Goal: Unclear

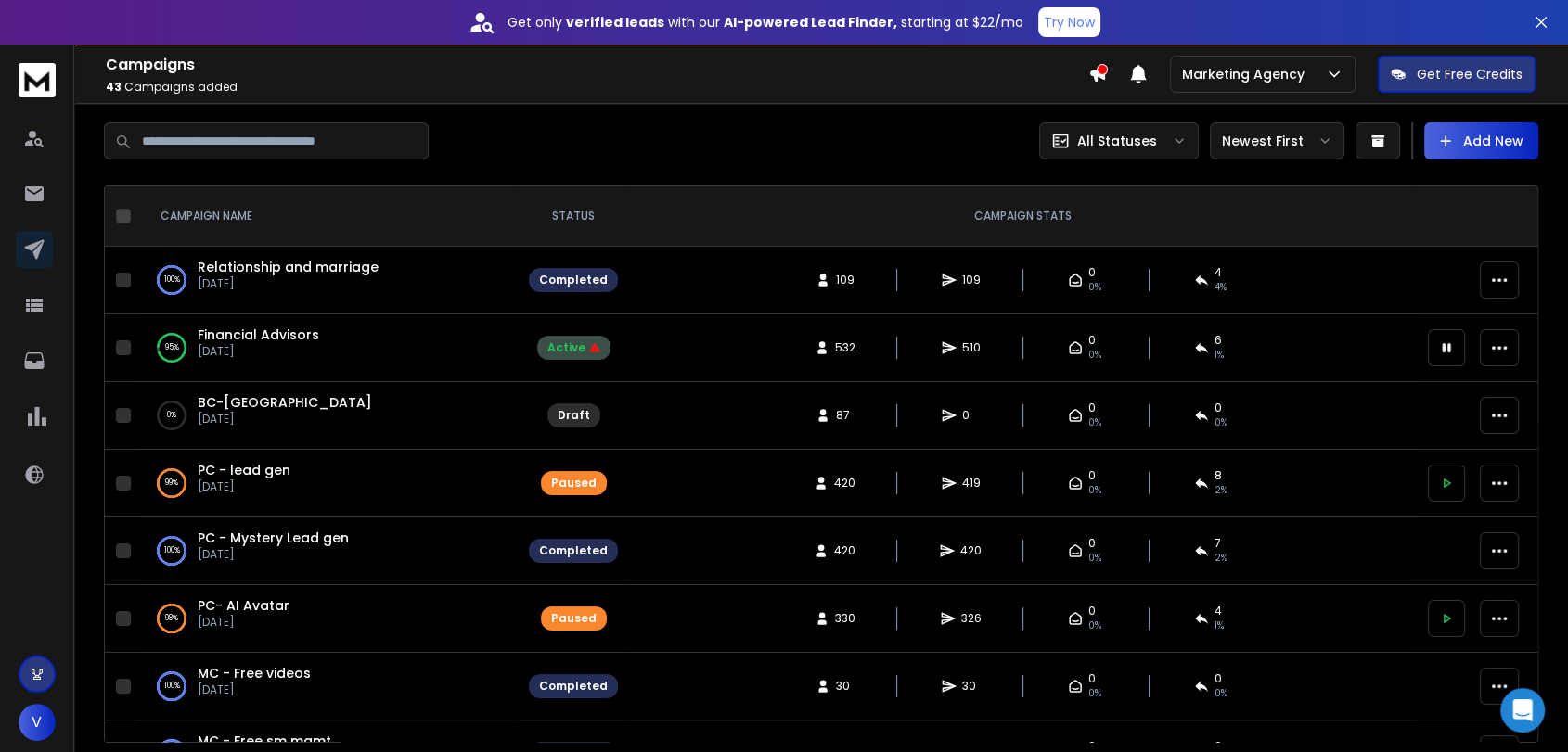
click at [664, 144] on div at bounding box center [462, 140] width 717 height 37
click at [699, 134] on div at bounding box center [462, 140] width 717 height 37
click at [579, 143] on div at bounding box center [462, 140] width 717 height 37
click at [547, 137] on div at bounding box center [462, 140] width 717 height 37
click at [520, 137] on div at bounding box center [462, 140] width 717 height 37
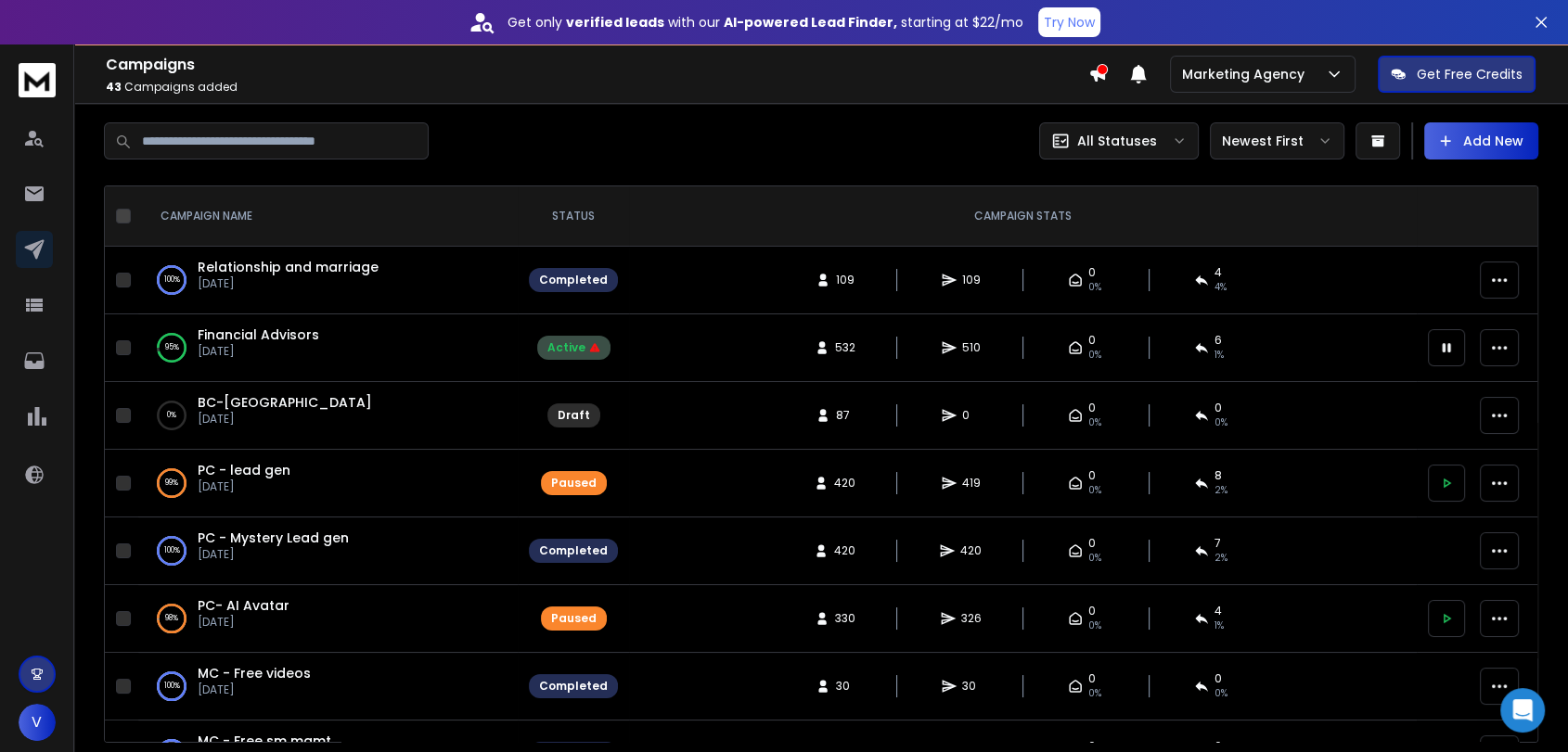
drag, startPoint x: 568, startPoint y: 137, endPoint x: 582, endPoint y: 143, distance: 15.2
click at [568, 137] on div at bounding box center [462, 140] width 717 height 37
click at [1264, 78] on p "Marketing Agency" at bounding box center [1246, 75] width 130 height 19
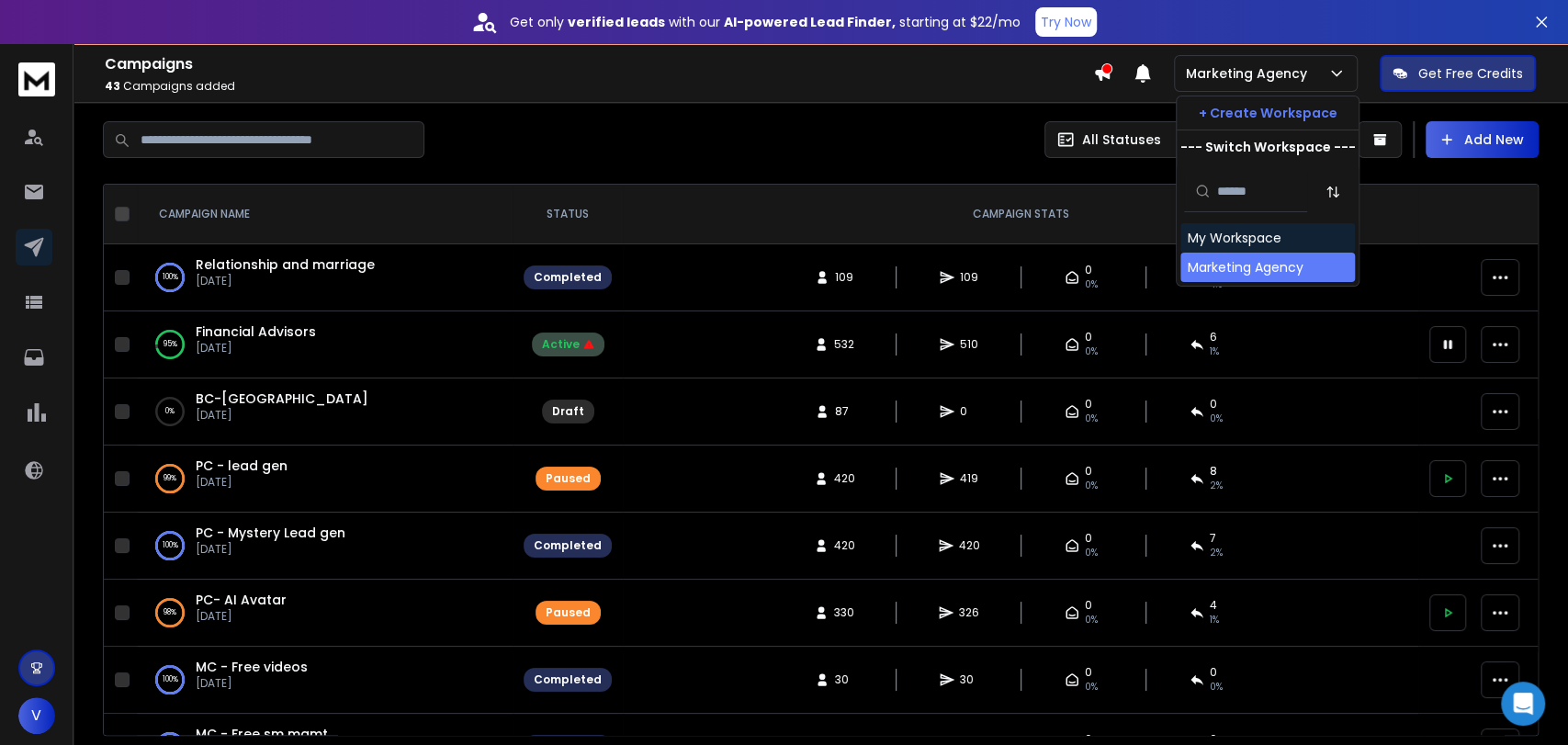
click at [723, 129] on div at bounding box center [463, 139] width 719 height 37
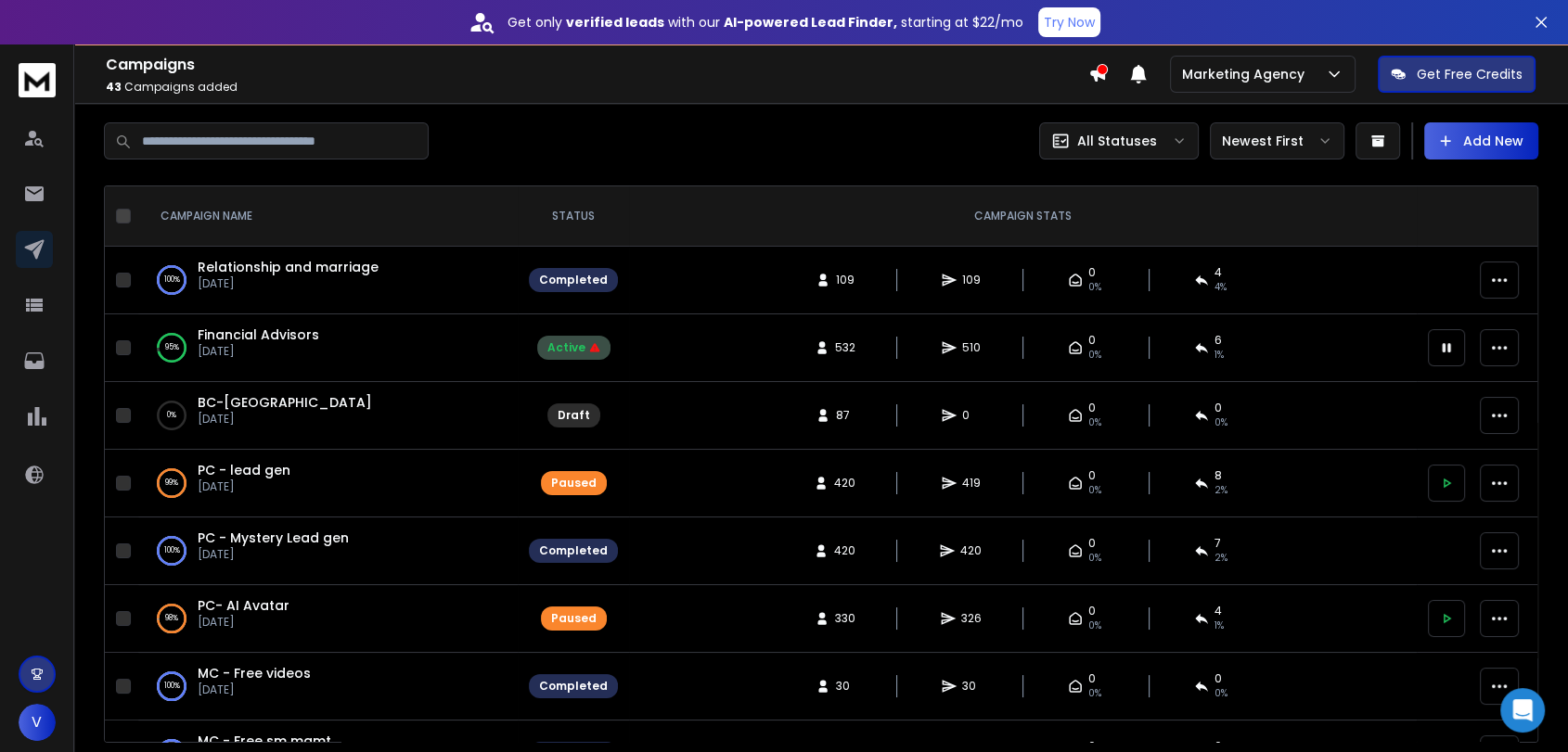
click at [662, 134] on div at bounding box center [462, 140] width 717 height 37
click at [666, 122] on div at bounding box center [462, 140] width 717 height 37
click at [569, 134] on div at bounding box center [462, 140] width 717 height 37
click at [653, 155] on div at bounding box center [462, 140] width 717 height 37
click at [631, 142] on div at bounding box center [462, 140] width 717 height 37
